Goal: Task Accomplishment & Management: Use online tool/utility

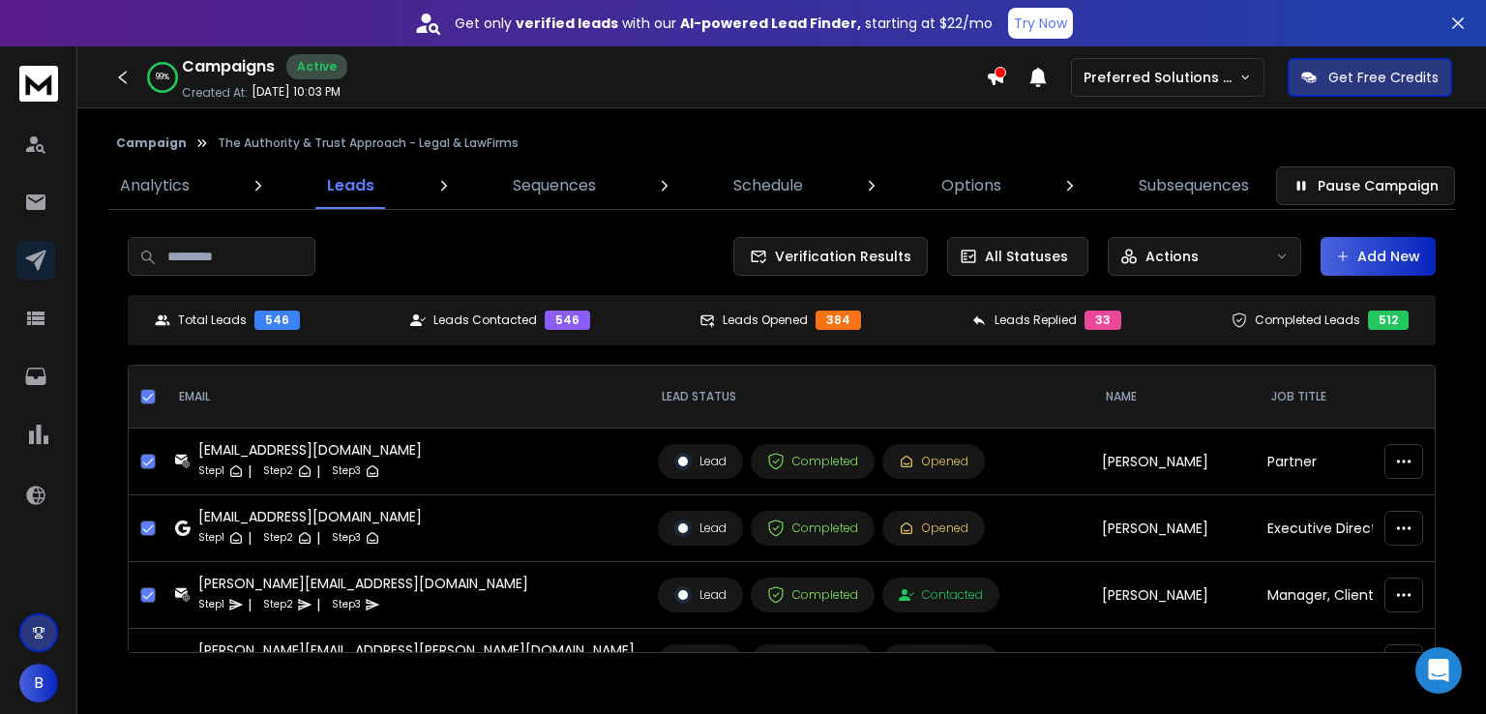
click at [164, 142] on button "Campaign" at bounding box center [151, 142] width 71 height 15
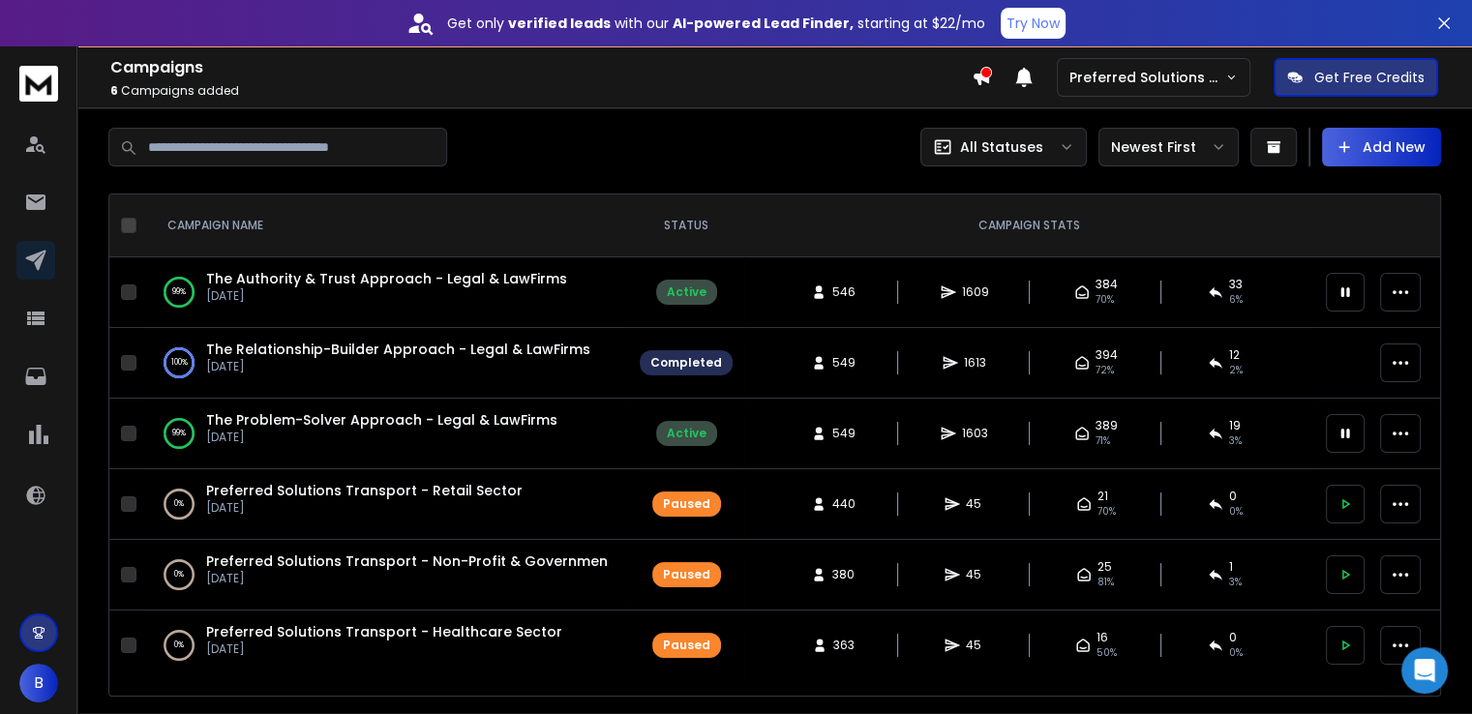
click at [424, 353] on span "The Relationship-Builder Approach - Legal & LawFirms" at bounding box center [398, 349] width 384 height 19
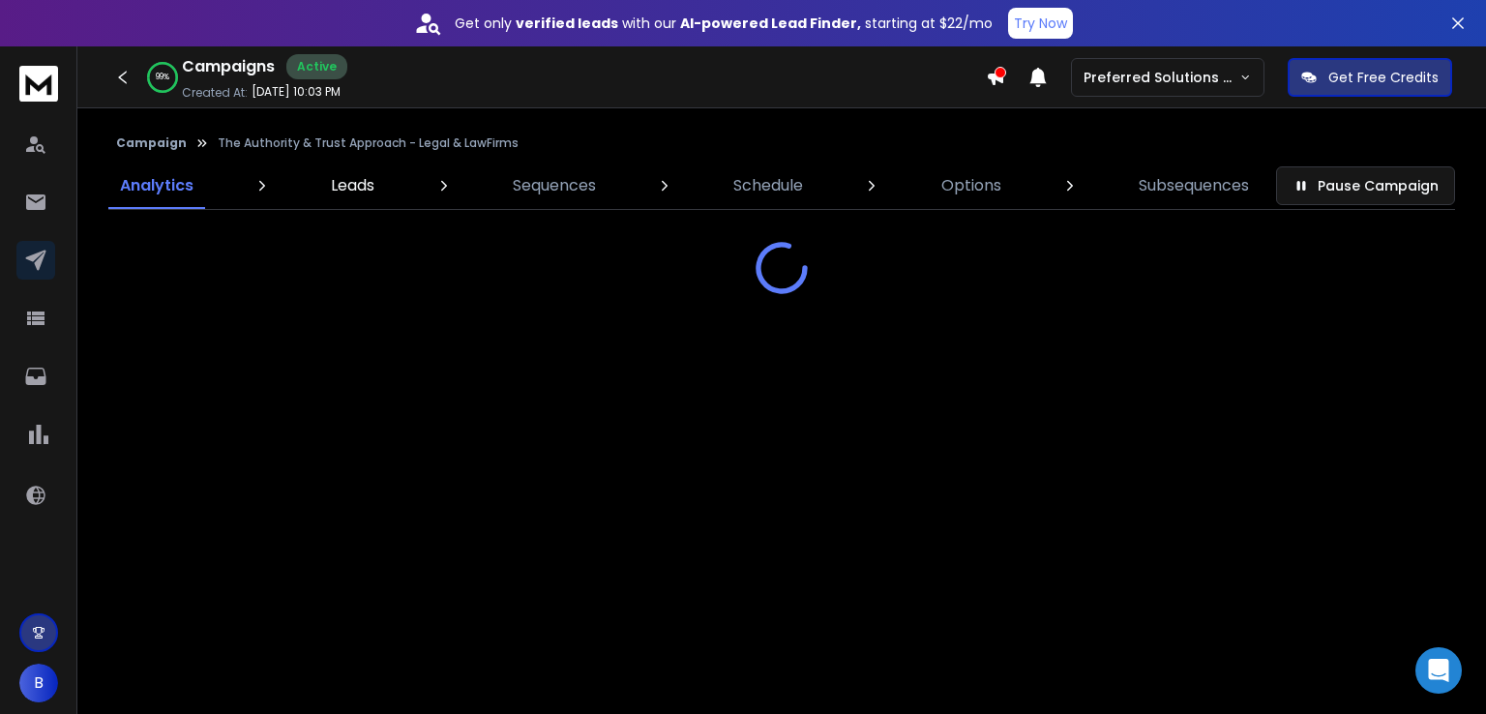
click at [352, 195] on p "Leads" at bounding box center [353, 185] width 44 height 23
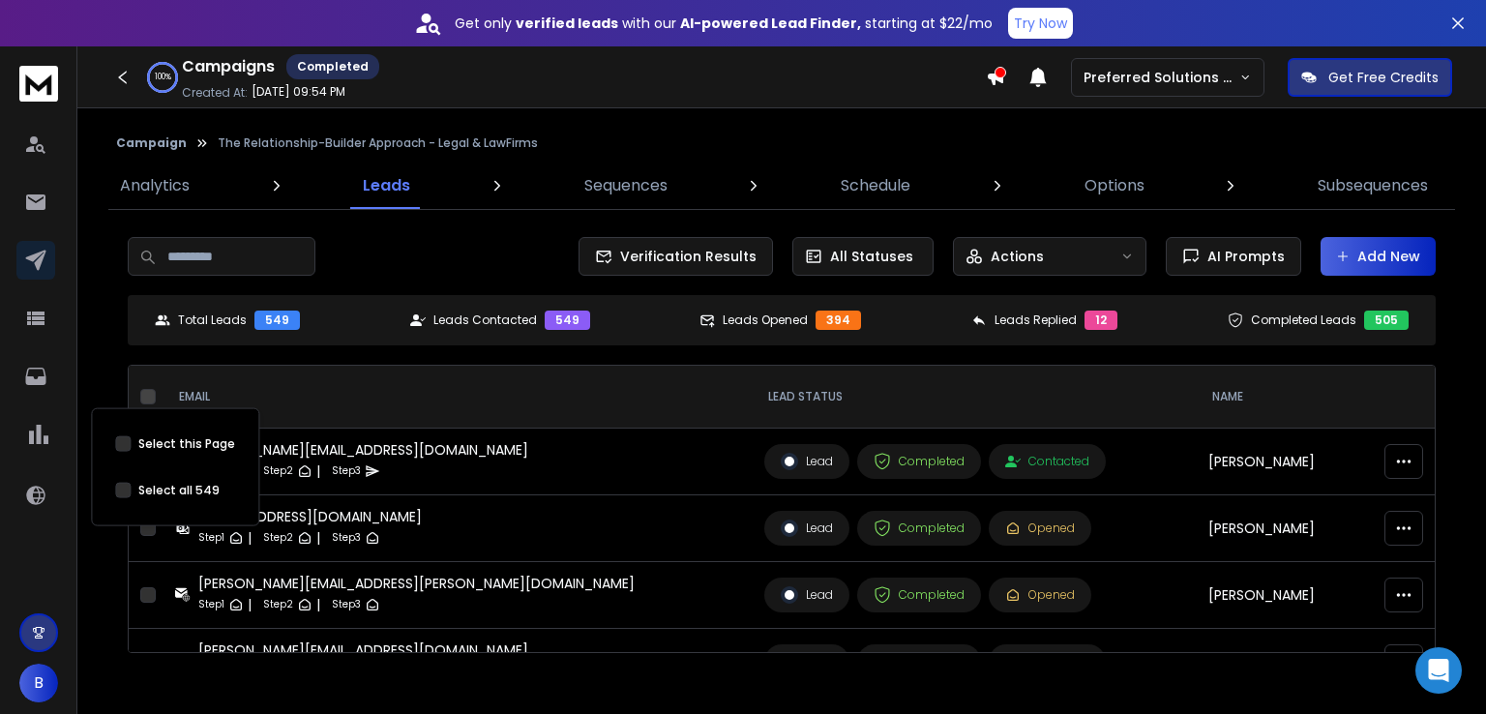
click at [128, 490] on button "Select this Page" at bounding box center [122, 490] width 15 height 15
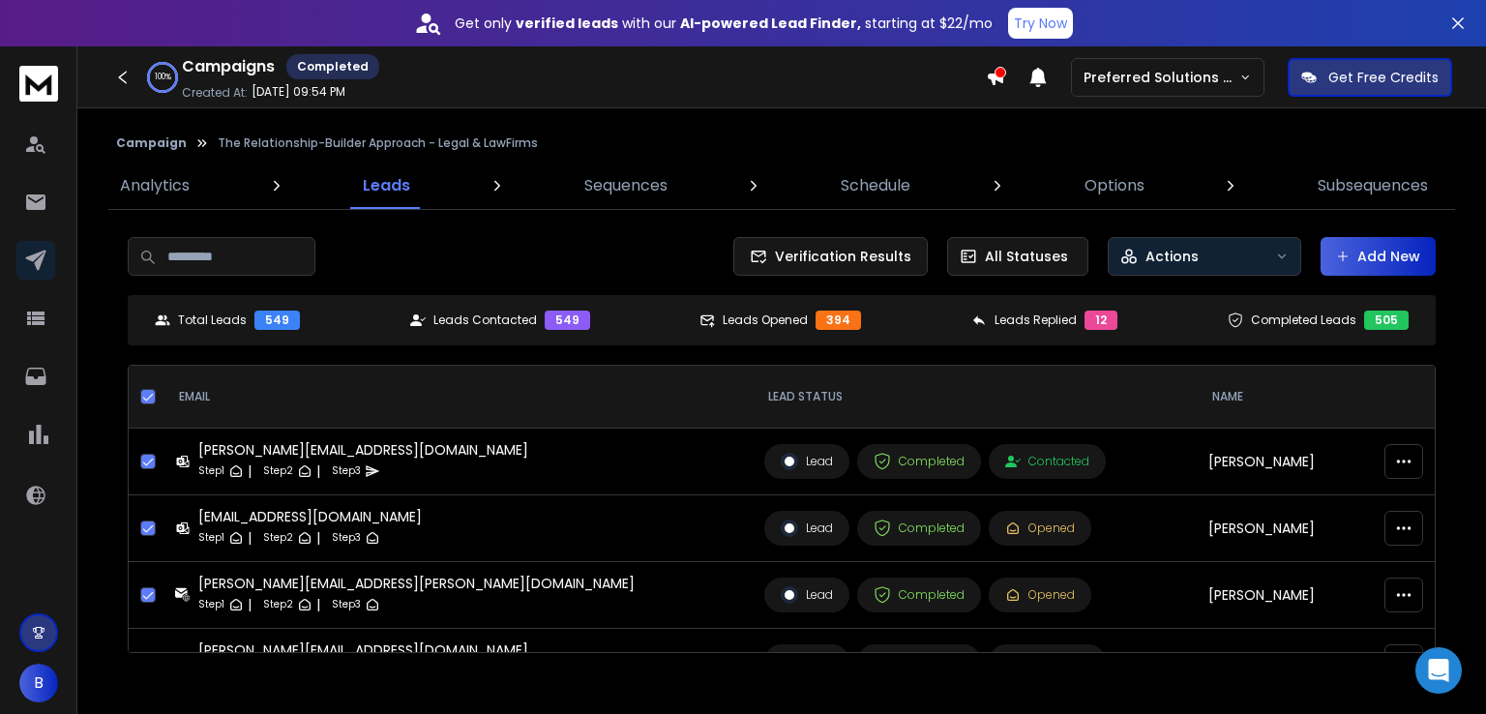
click at [1200, 255] on div "Actions" at bounding box center [1193, 256] width 147 height 19
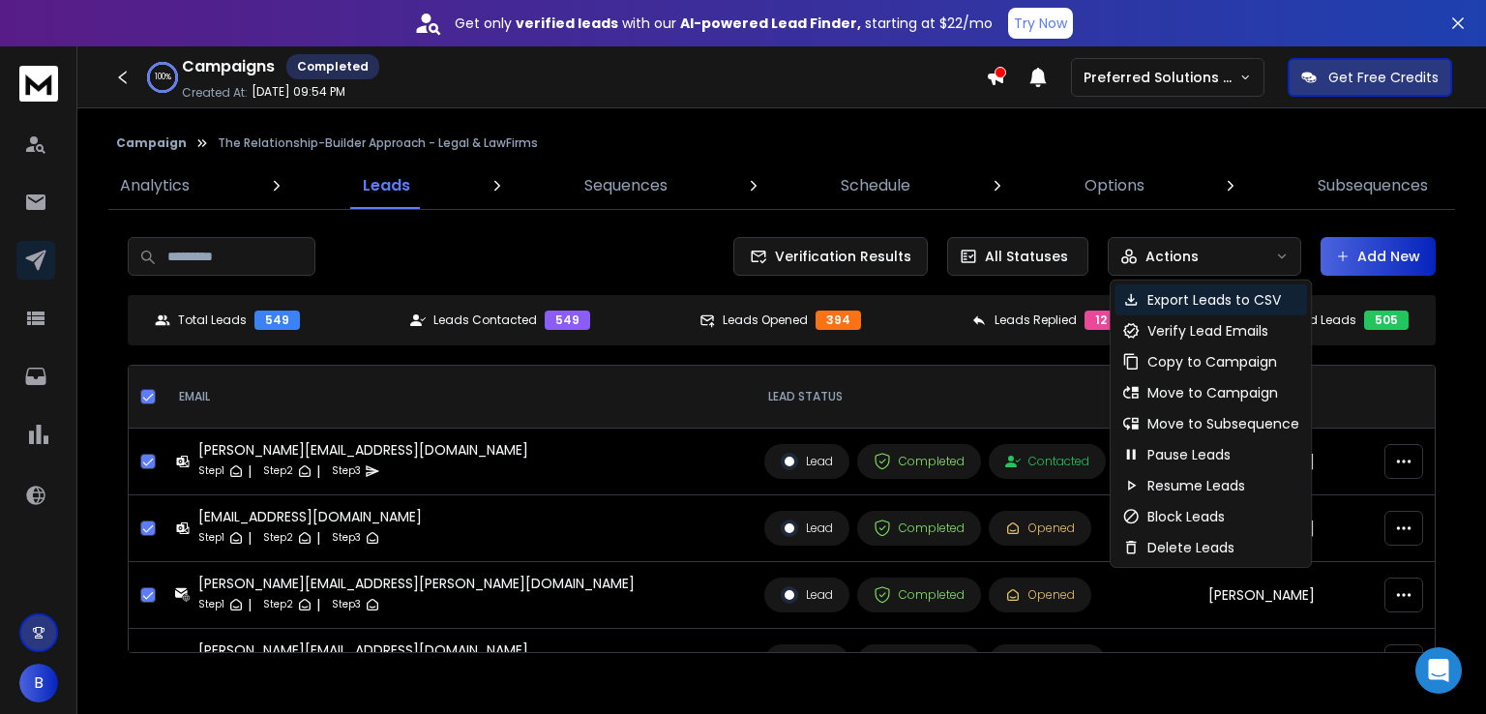
click at [1190, 298] on p "Export Leads to CSV" at bounding box center [1214, 299] width 134 height 19
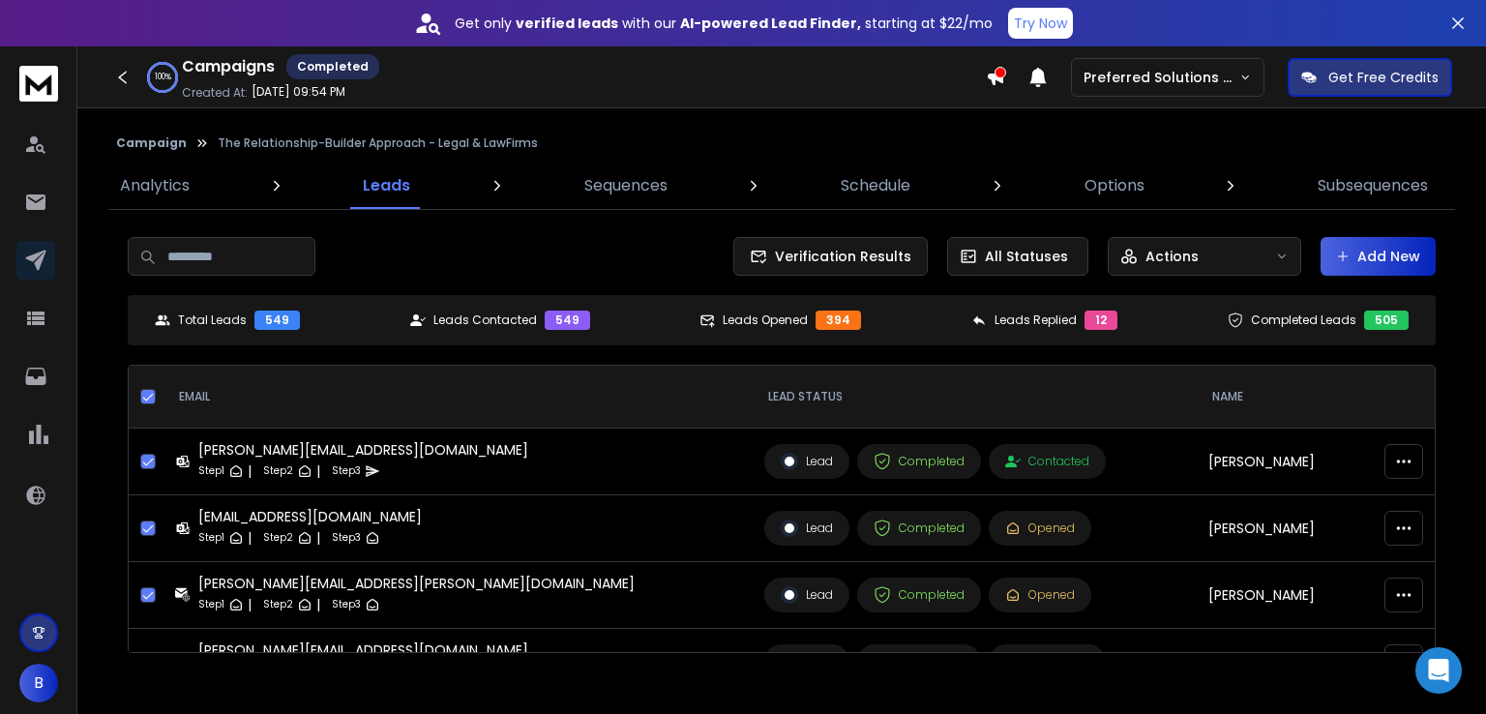
click at [128, 146] on button "Campaign" at bounding box center [151, 142] width 71 height 15
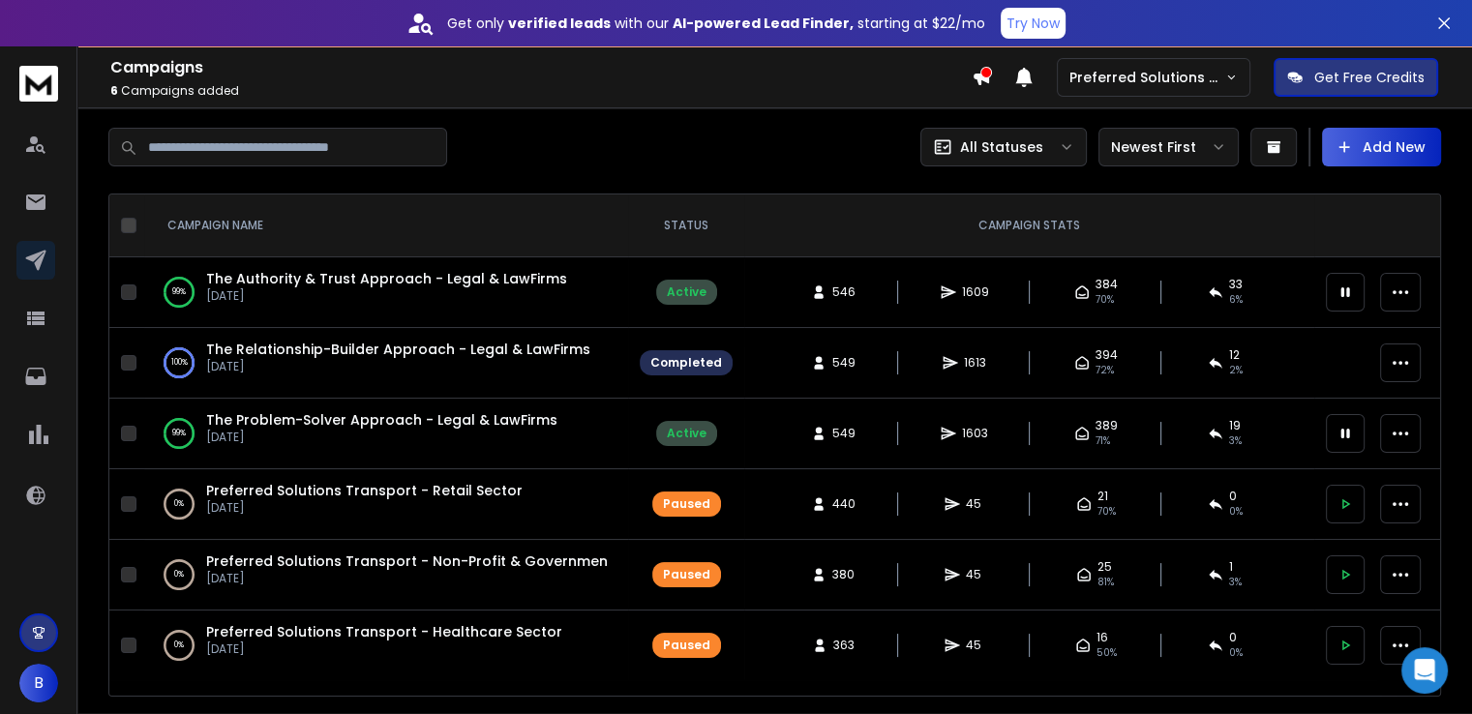
click at [397, 416] on span "The Problem-Solver Approach - Legal & LawFirms" at bounding box center [381, 419] width 351 height 19
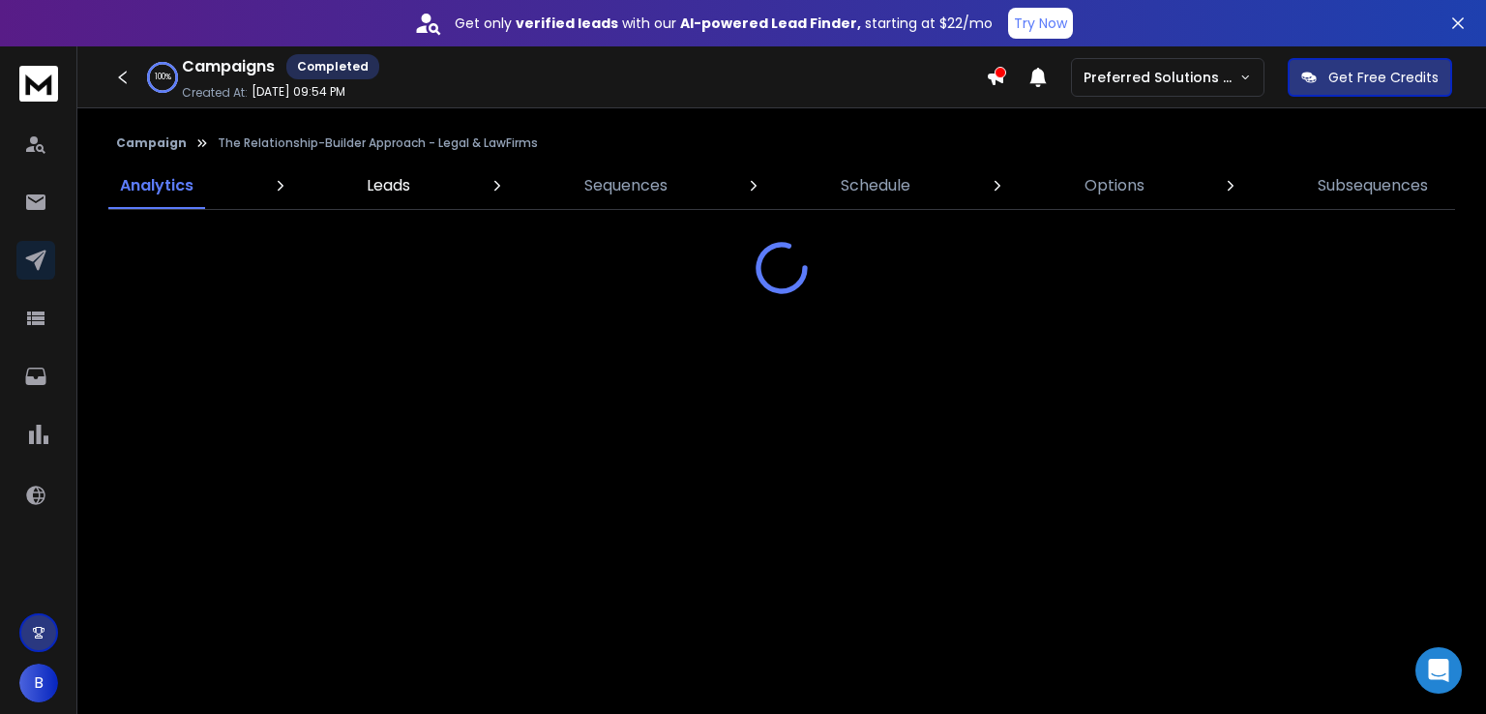
click at [379, 197] on link "Leads" at bounding box center [388, 186] width 67 height 46
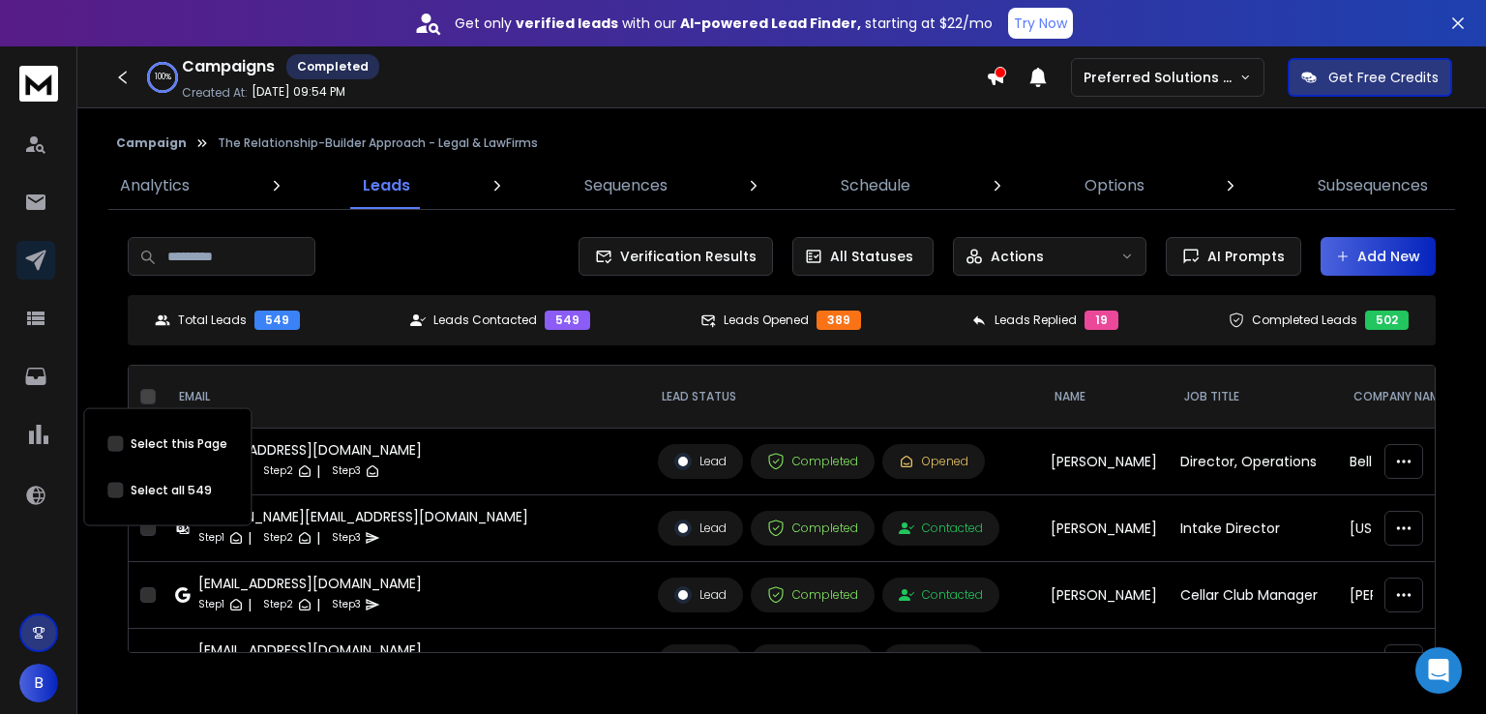
click at [152, 398] on button "Select this Page" at bounding box center [147, 396] width 15 height 15
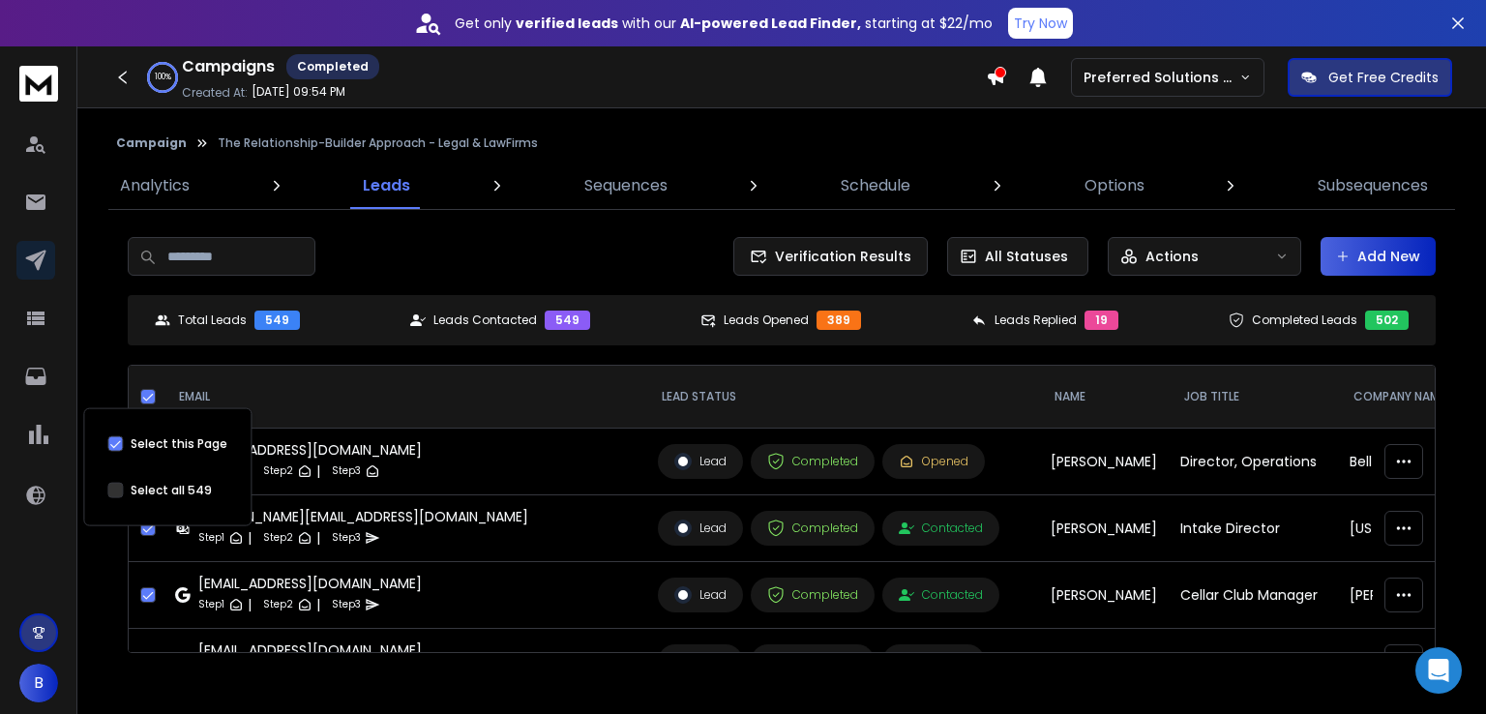
click at [112, 488] on button "Select this Page" at bounding box center [114, 490] width 15 height 15
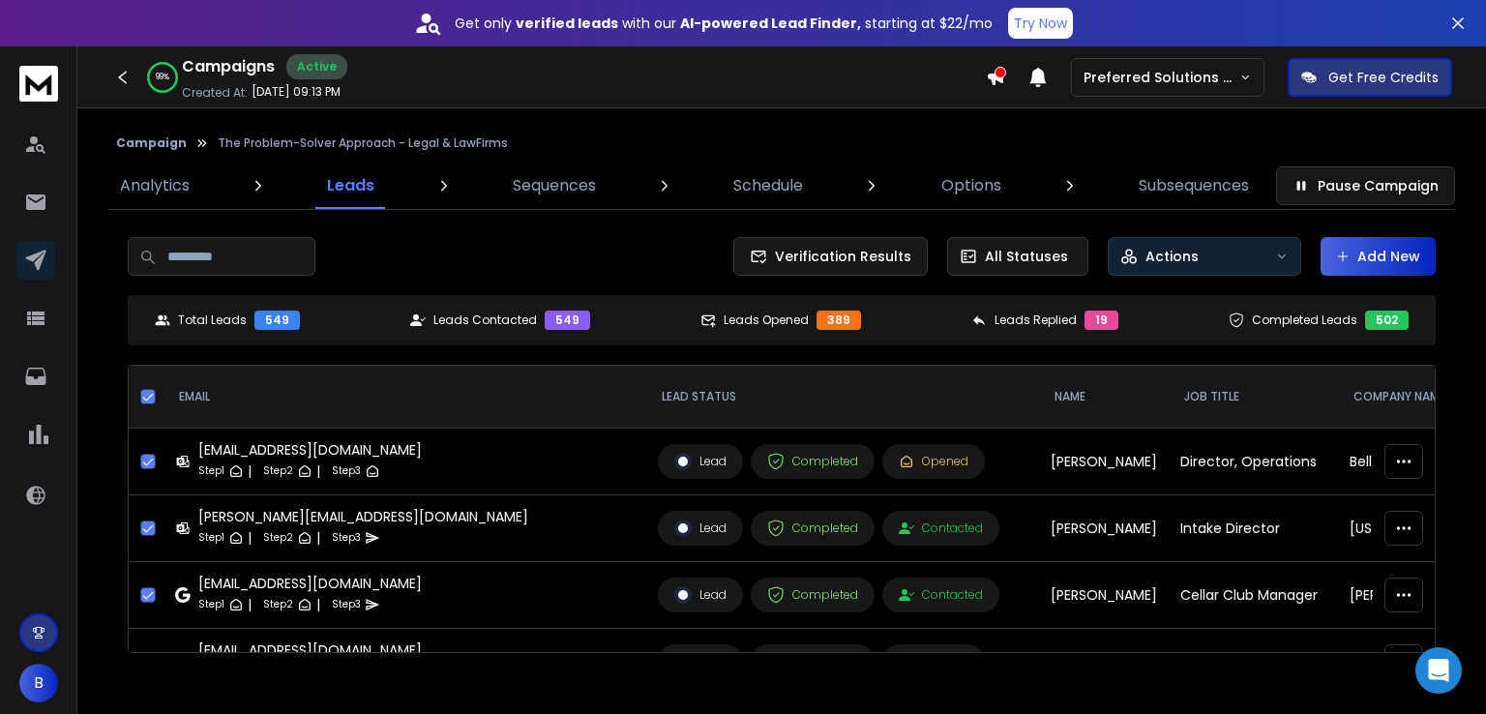
click at [1258, 257] on div "Actions" at bounding box center [1193, 256] width 147 height 19
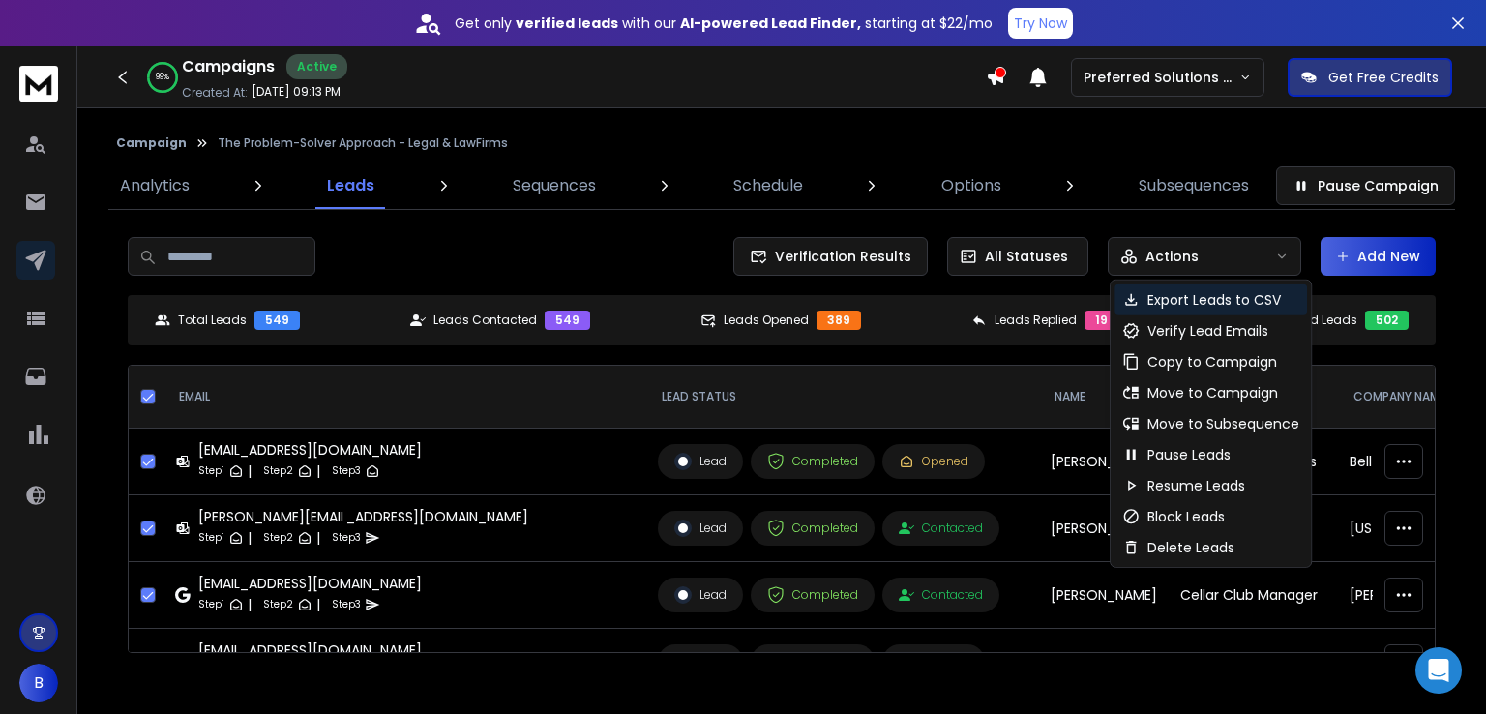
click at [1234, 294] on p "Export Leads to CSV" at bounding box center [1214, 299] width 134 height 19
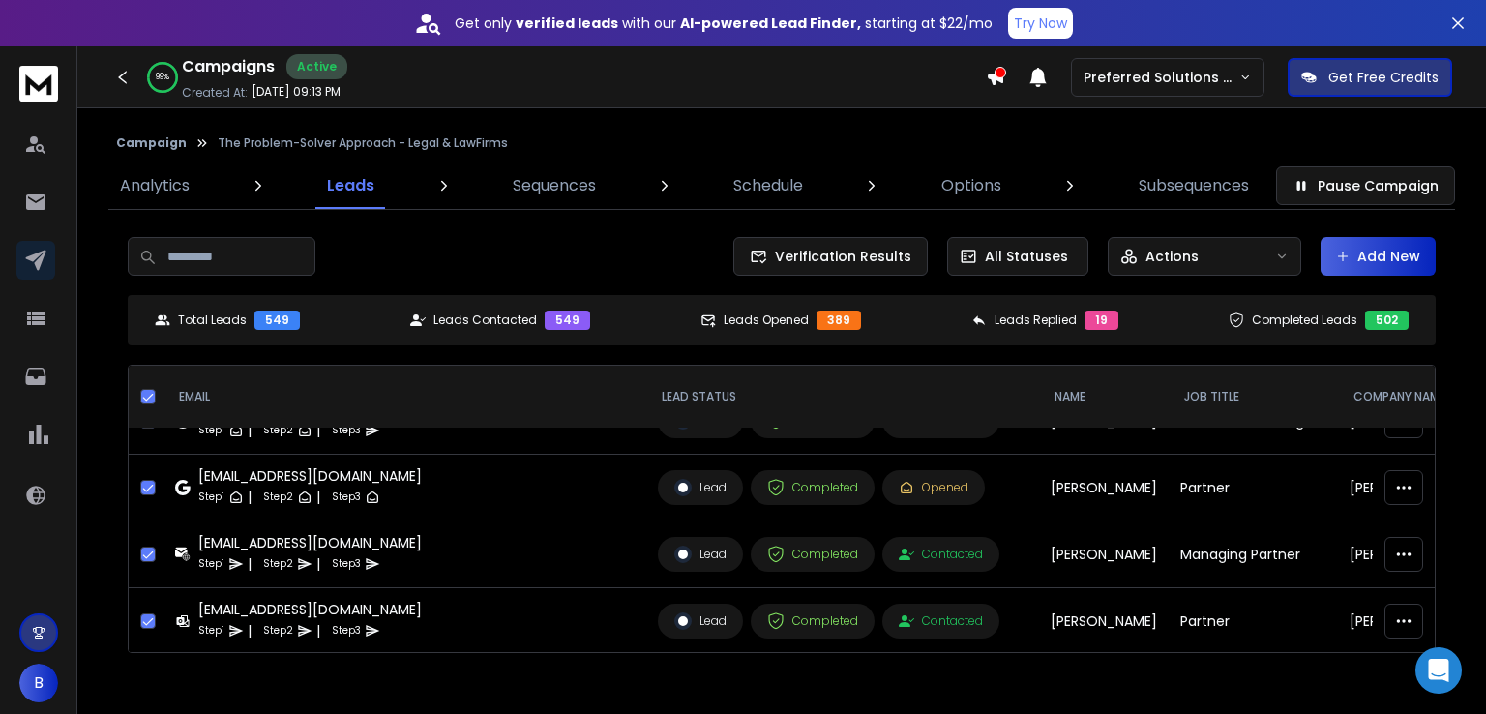
scroll to position [193, 0]
